Goal: Information Seeking & Learning: Check status

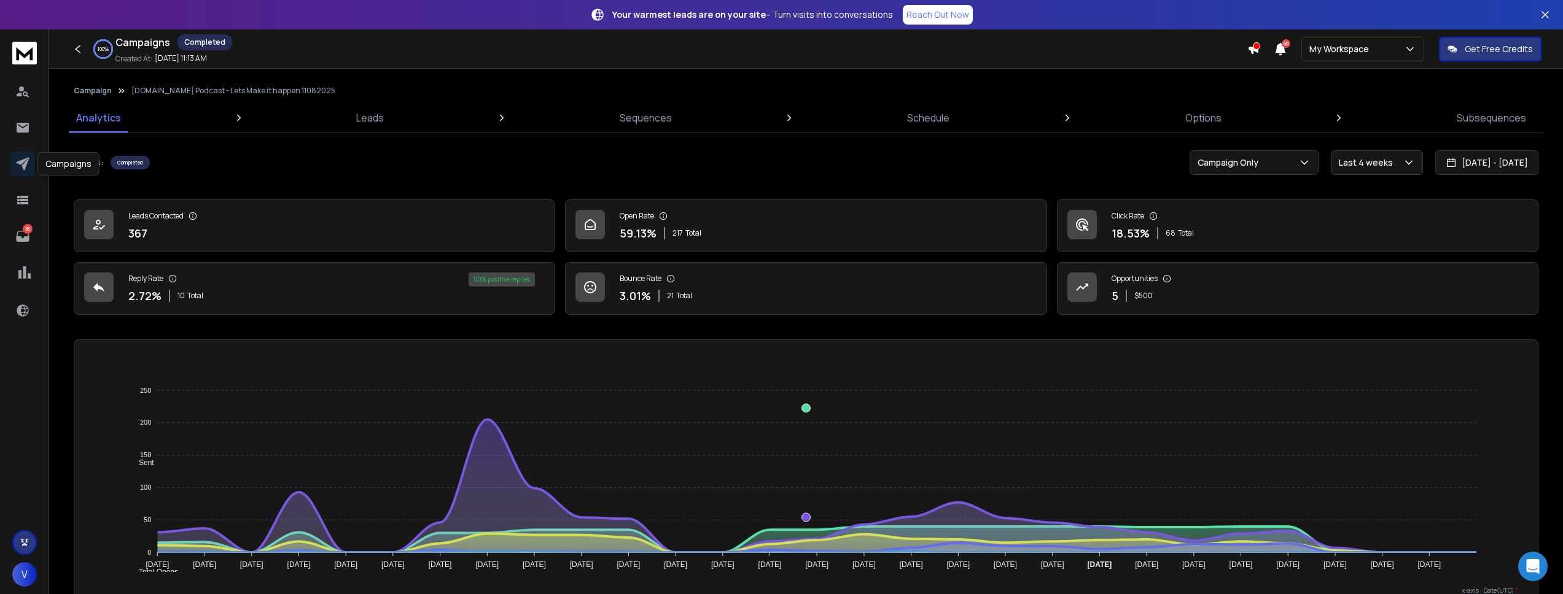
click at [29, 157] on icon at bounding box center [22, 164] width 15 height 15
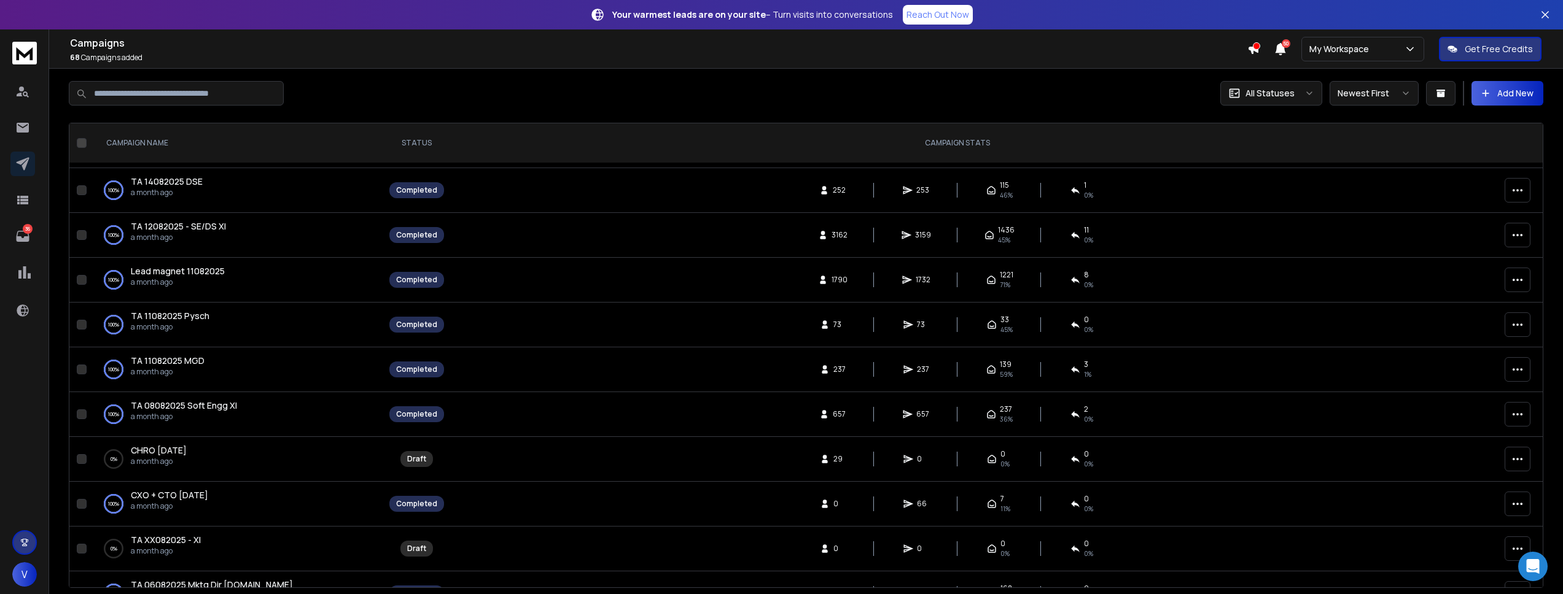
scroll to position [492, 0]
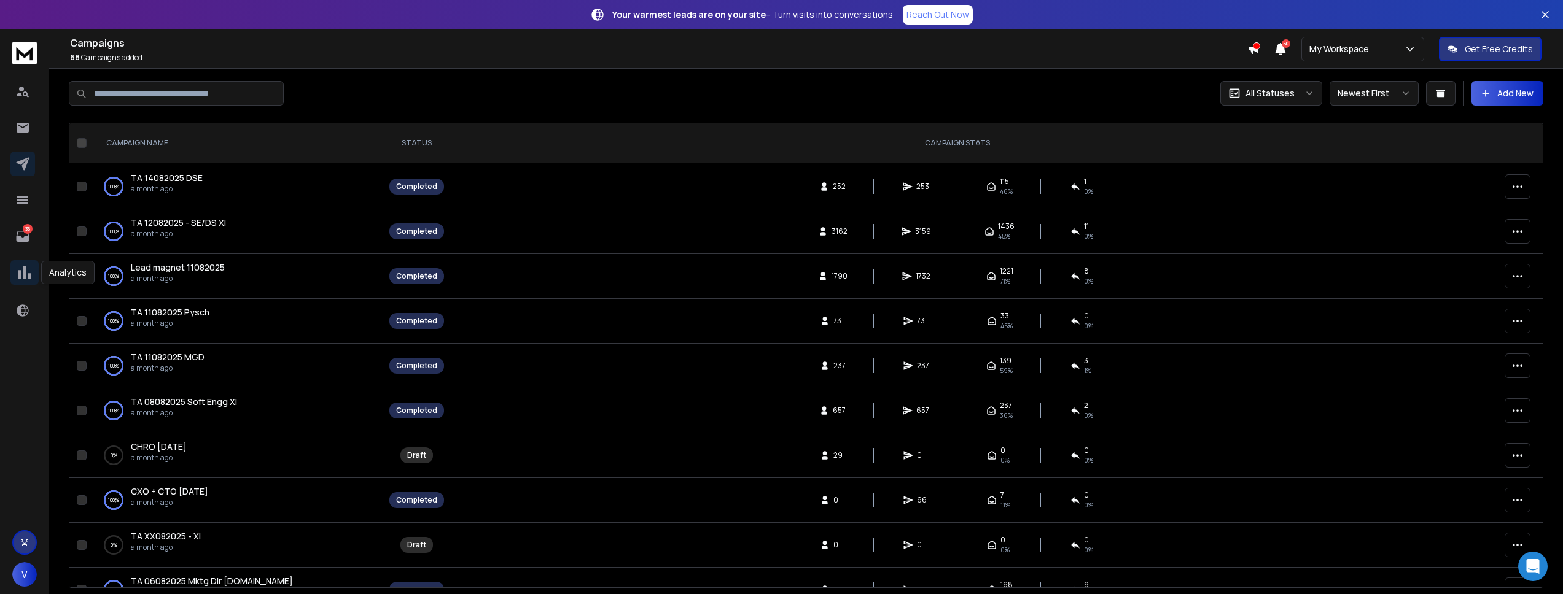
click at [20, 276] on icon at bounding box center [24, 272] width 12 height 12
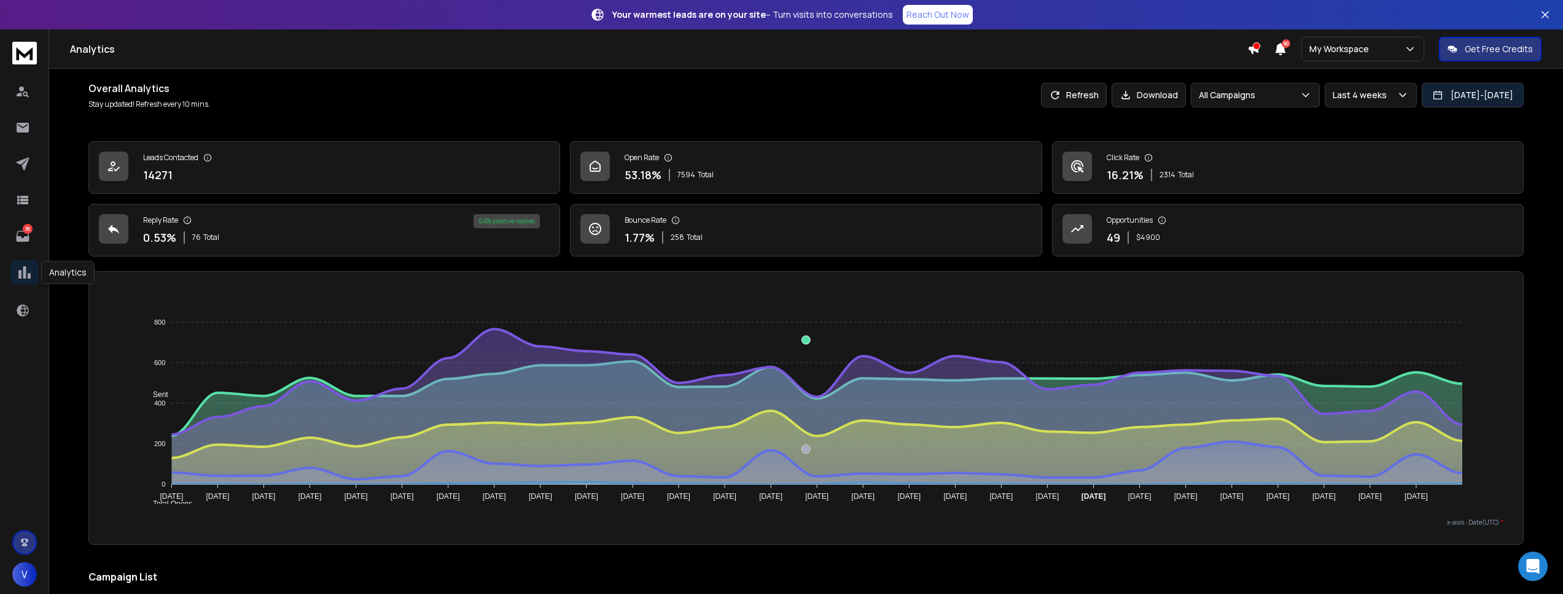
click at [1422, 96] on button "[DATE] - [DATE]" at bounding box center [1473, 95] width 102 height 25
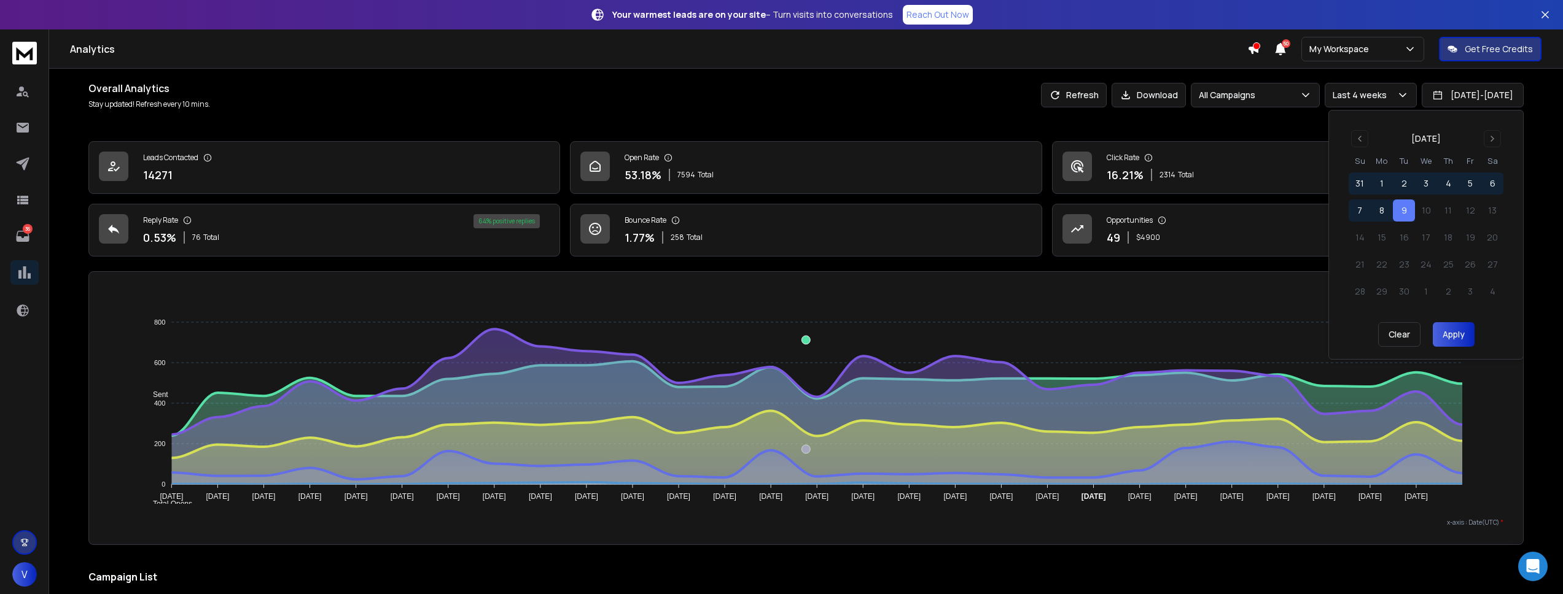
click at [1488, 182] on button "6" at bounding box center [1492, 184] width 22 height 22
click at [1361, 209] on button "7" at bounding box center [1359, 211] width 22 height 22
click at [1492, 182] on button "6" at bounding box center [1492, 184] width 22 height 22
click at [1364, 138] on button "Go to previous month" at bounding box center [1359, 138] width 17 height 17
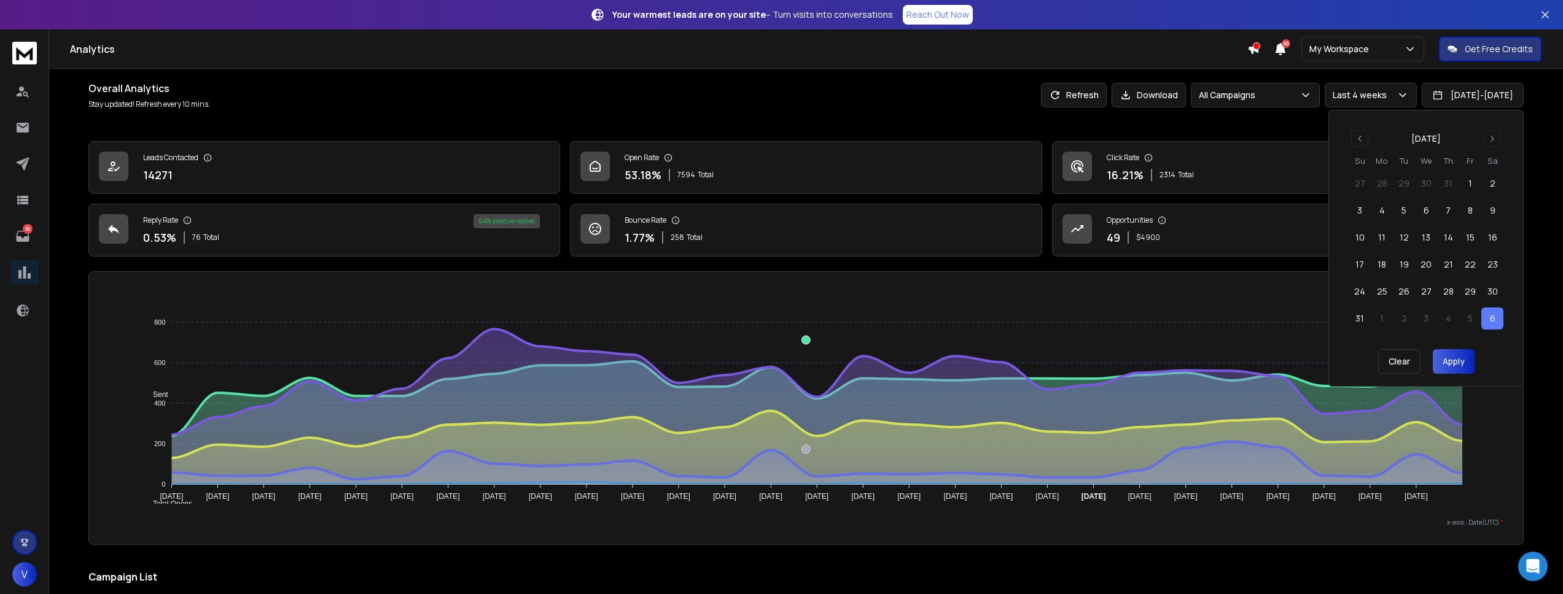
click at [1493, 314] on button "6" at bounding box center [1492, 319] width 22 height 22
click at [1487, 138] on icon "Go to next month" at bounding box center [1492, 139] width 10 height 10
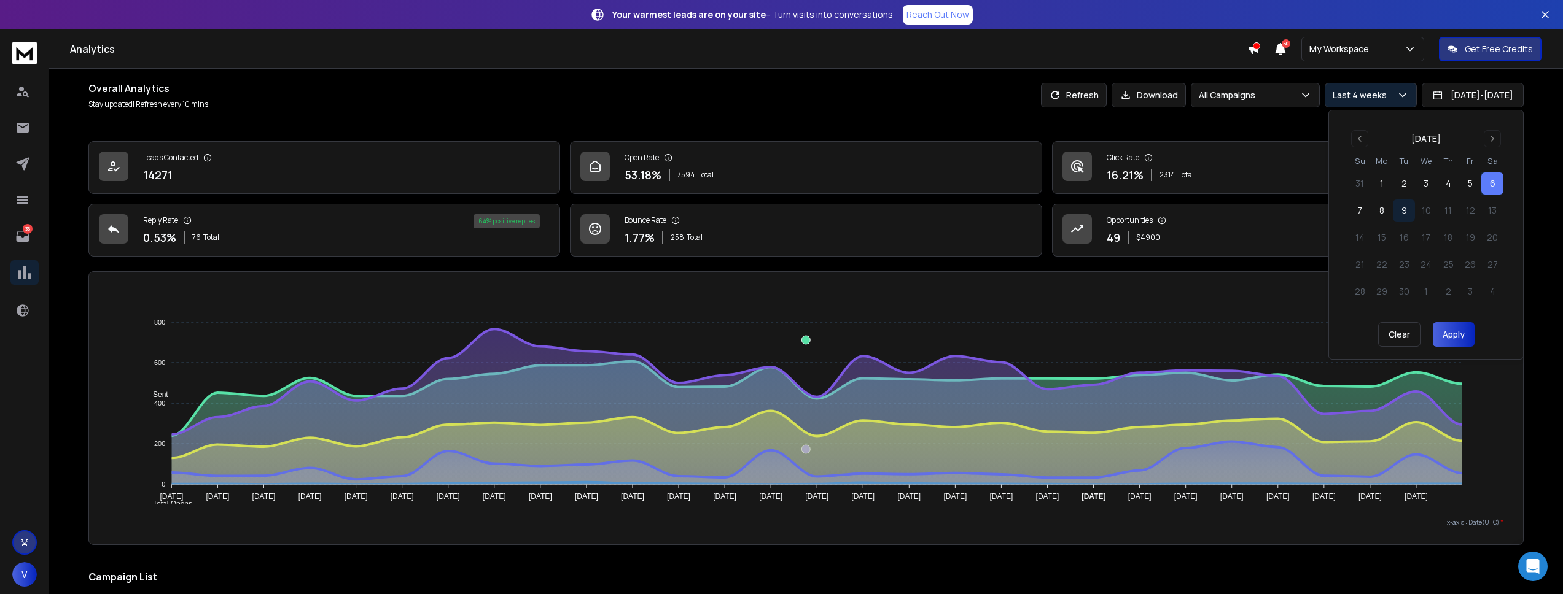
click at [1396, 90] on icon "button" at bounding box center [1402, 95] width 12 height 12
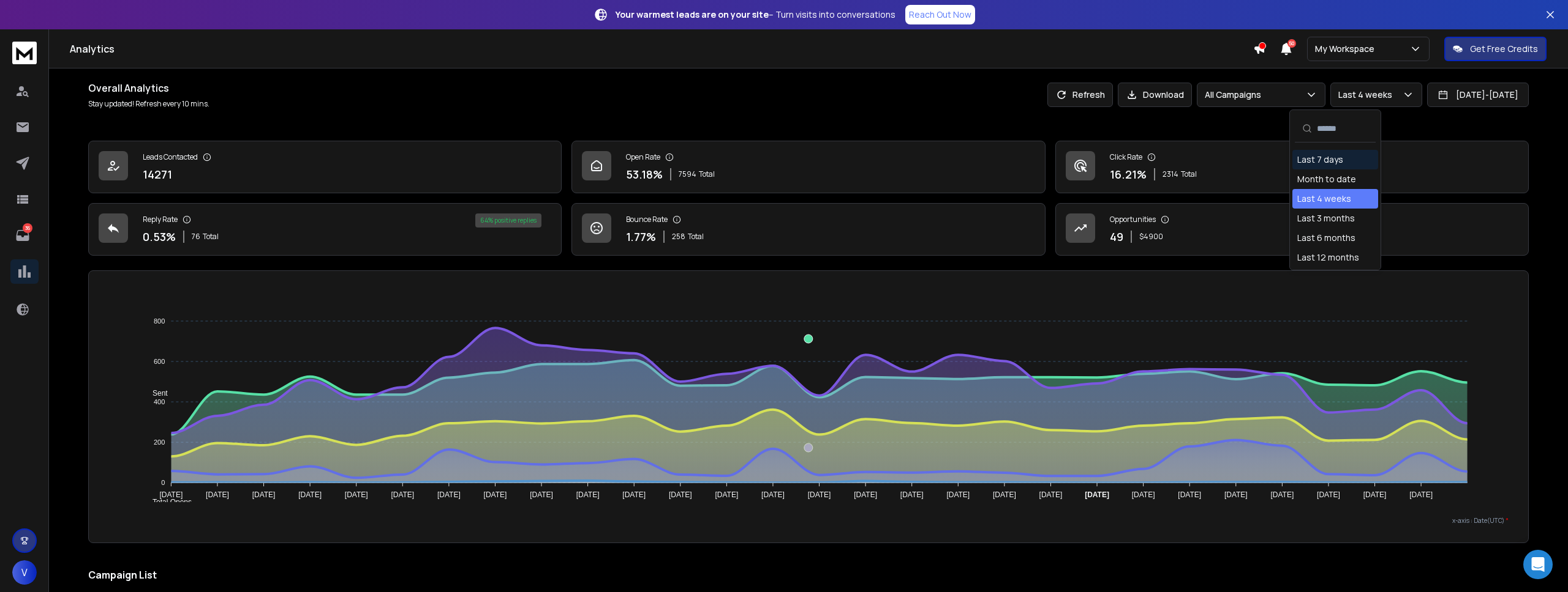
click at [1339, 157] on div "Last 7 days" at bounding box center [1321, 159] width 46 height 12
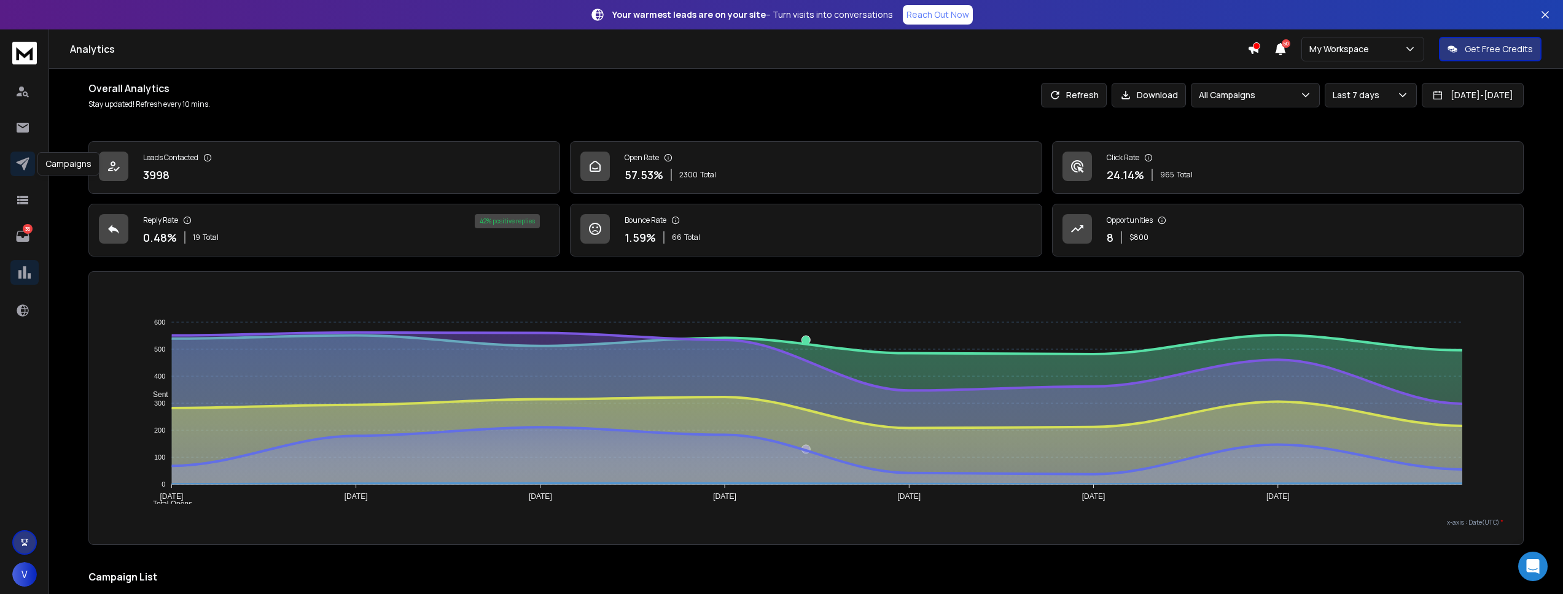
click at [26, 161] on icon at bounding box center [22, 163] width 13 height 13
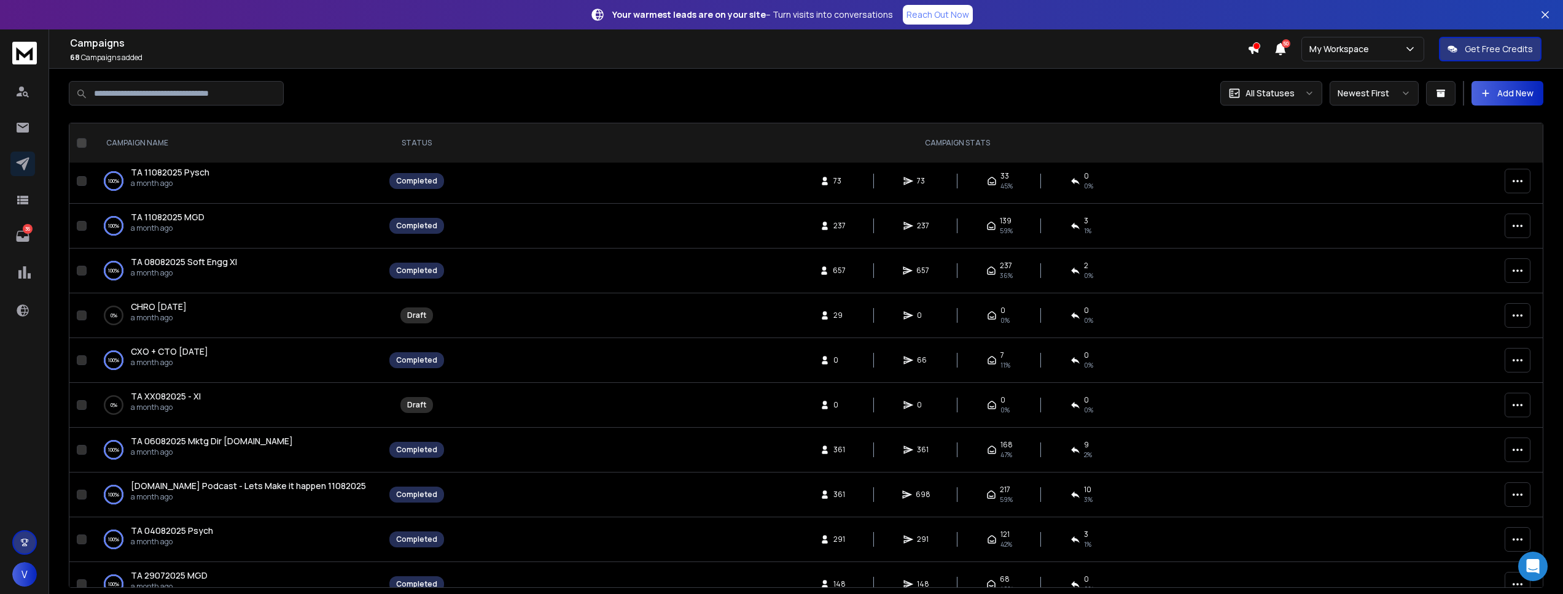
scroll to position [632, 0]
click at [267, 439] on div "100 % TA 06082025 Mktg Dir [DOMAIN_NAME] a month ago" at bounding box center [237, 449] width 266 height 29
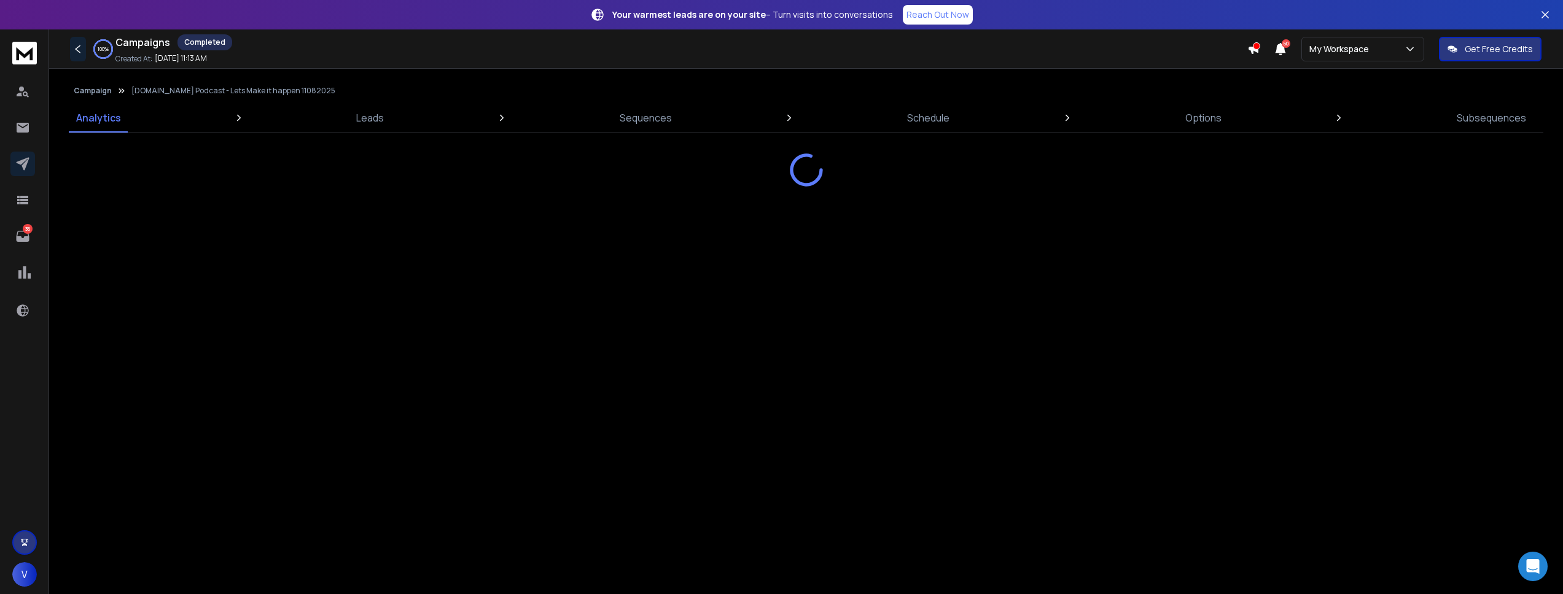
click at [79, 55] on button at bounding box center [78, 49] width 16 height 25
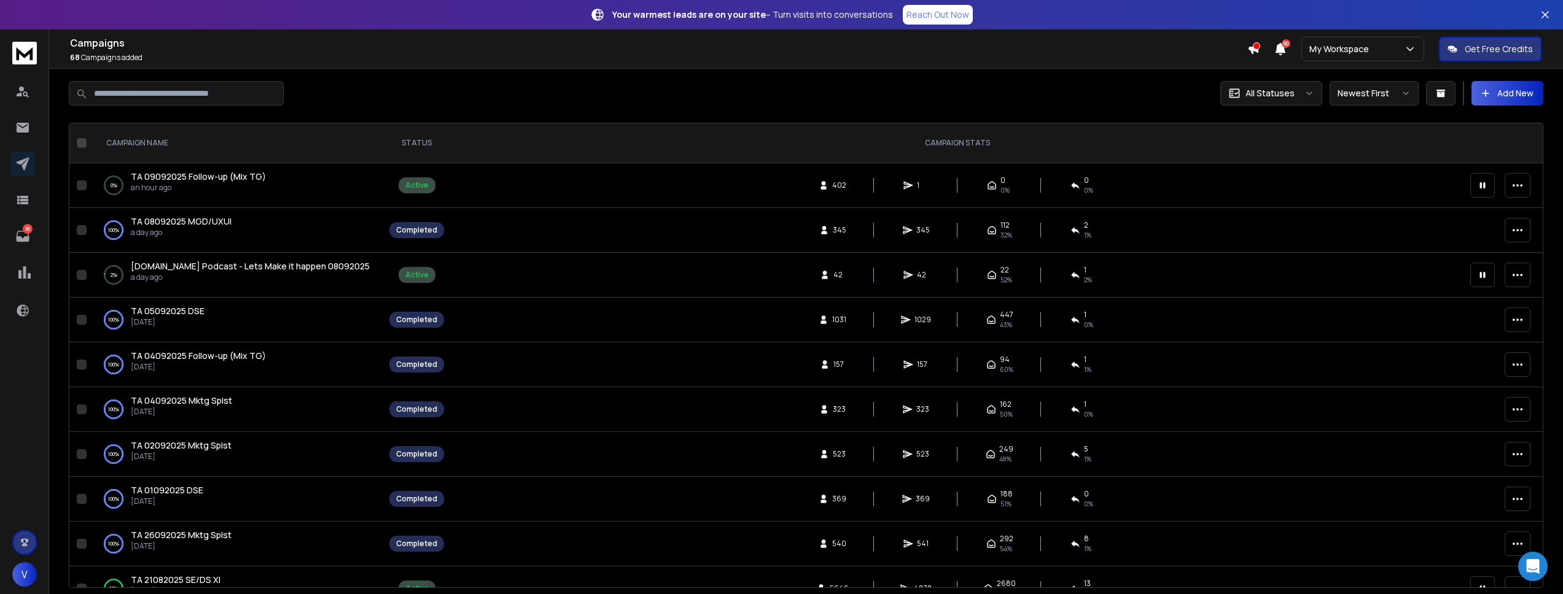
click at [135, 90] on input at bounding box center [176, 93] width 215 height 25
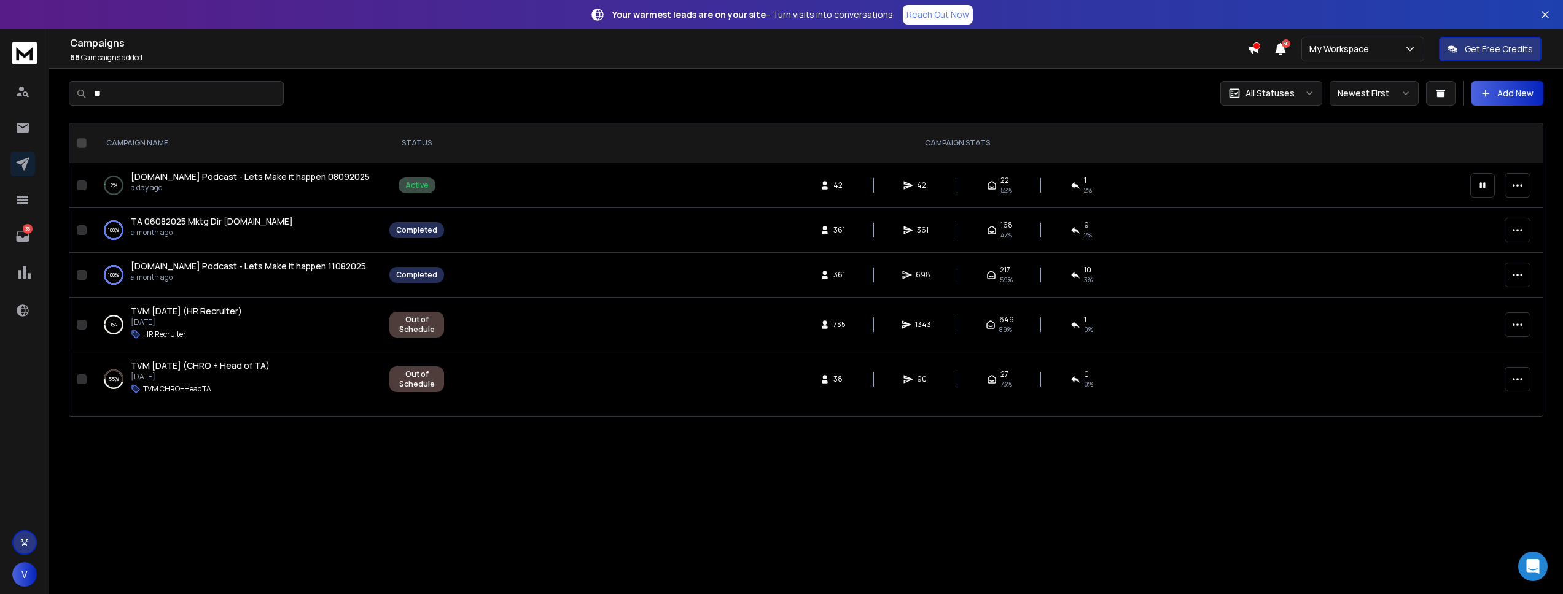
type input "**"
click at [266, 276] on p "a month ago" at bounding box center [248, 278] width 235 height 10
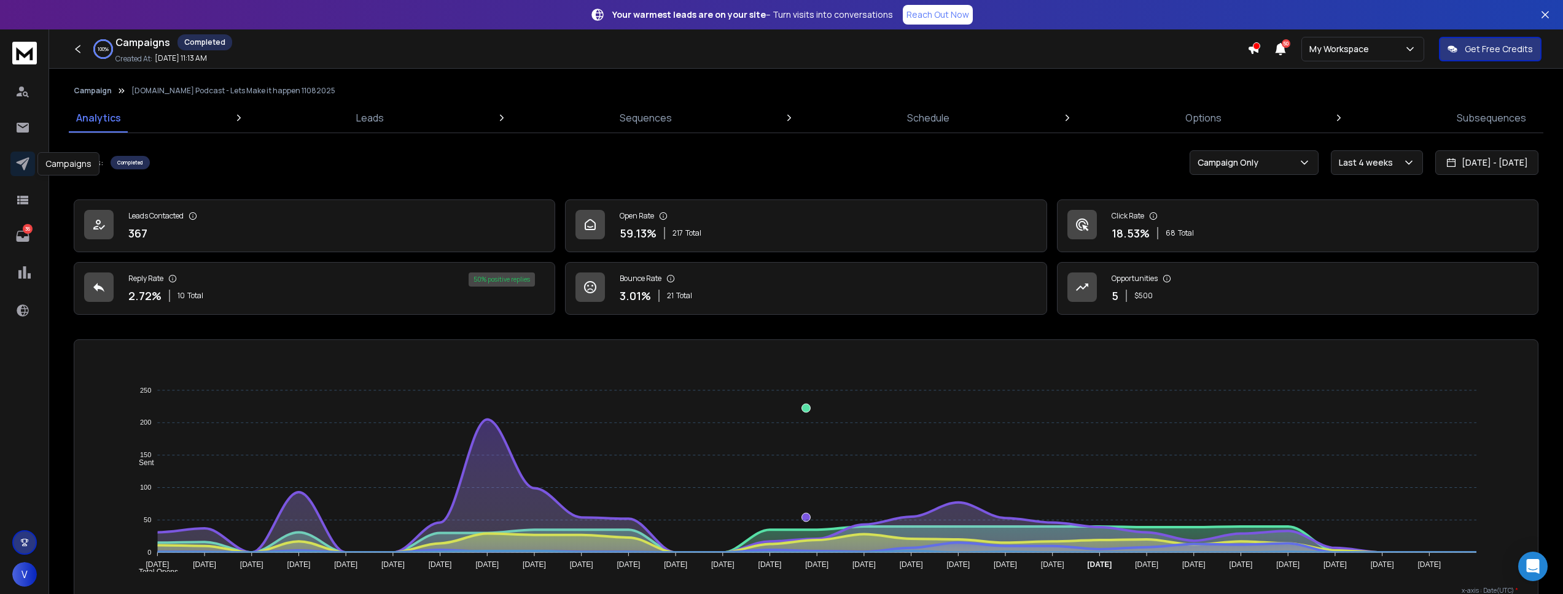
click at [26, 168] on icon at bounding box center [22, 164] width 15 height 15
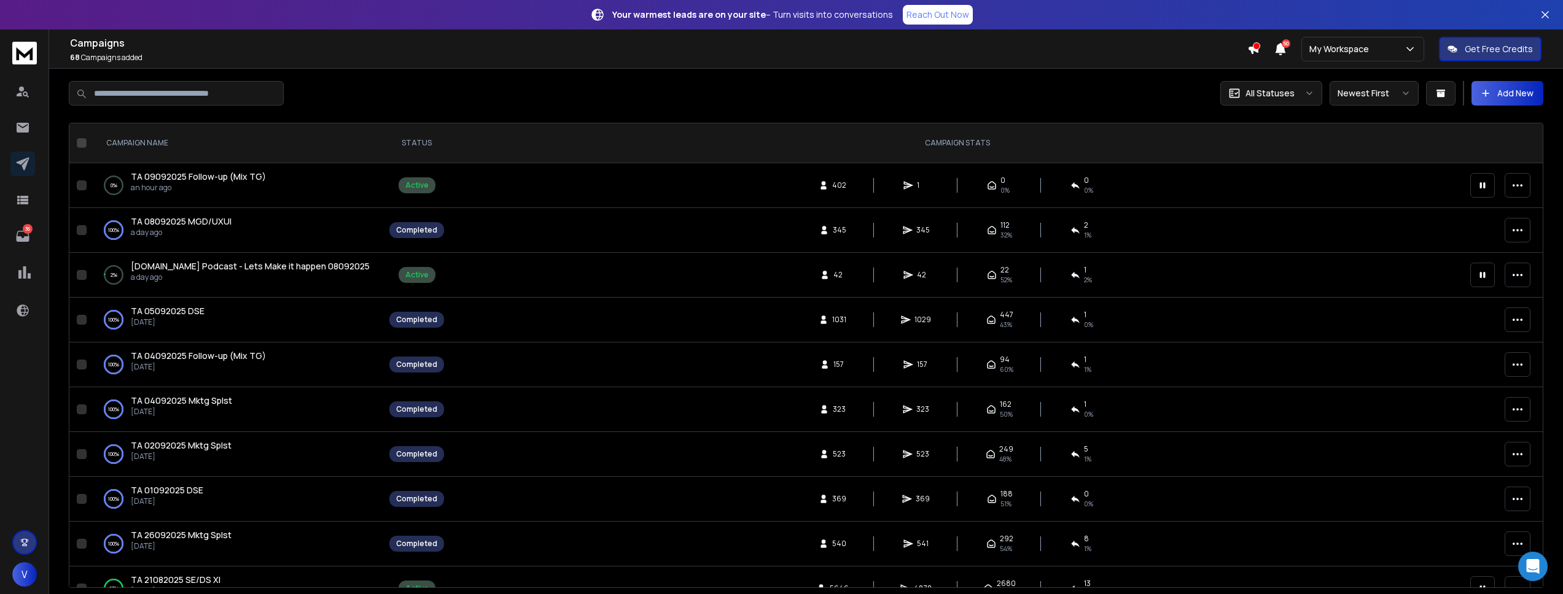
click at [231, 274] on p "a day ago" at bounding box center [250, 278] width 239 height 10
